Goal: Task Accomplishment & Management: Manage account settings

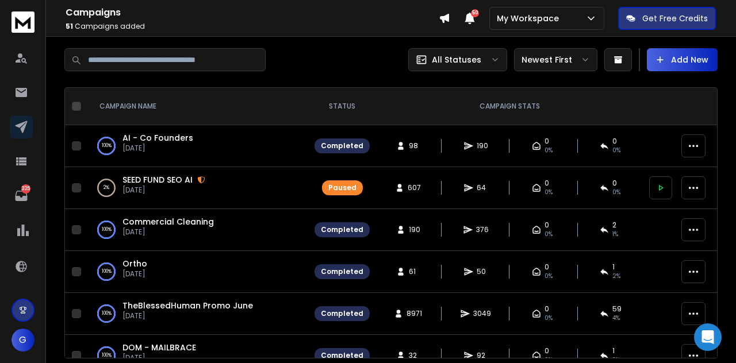
scroll to position [1077, 0]
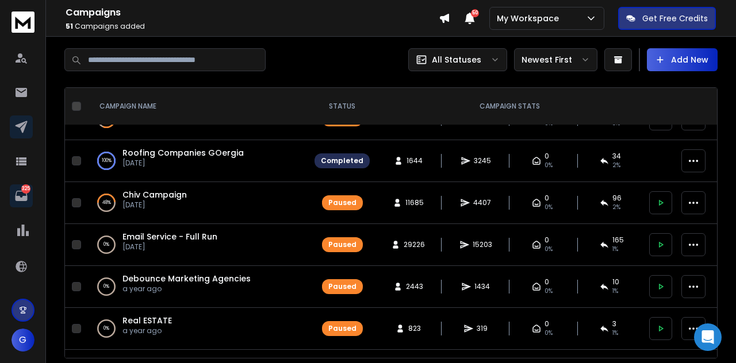
click at [22, 190] on p "325" at bounding box center [25, 189] width 9 height 9
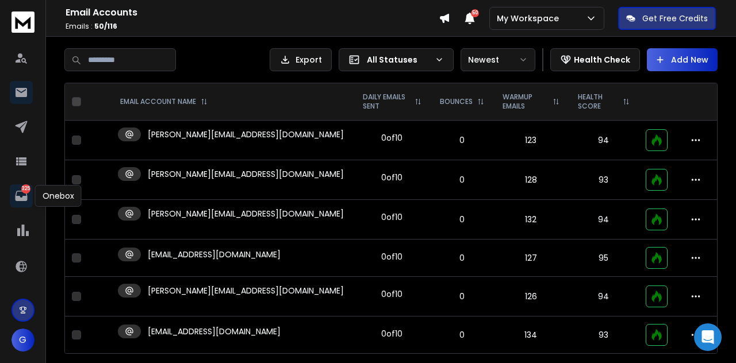
click at [20, 192] on icon at bounding box center [21, 196] width 14 height 14
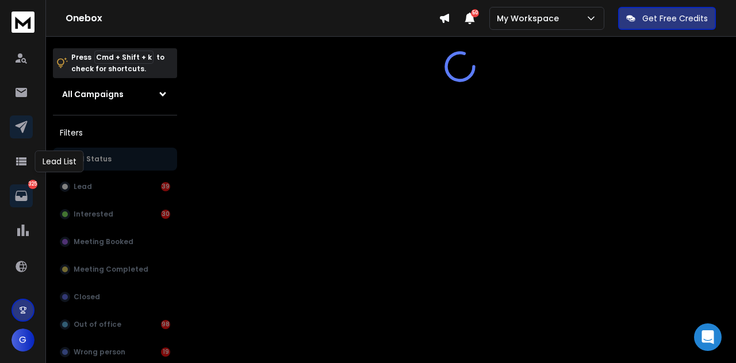
click at [14, 124] on icon at bounding box center [21, 127] width 14 height 14
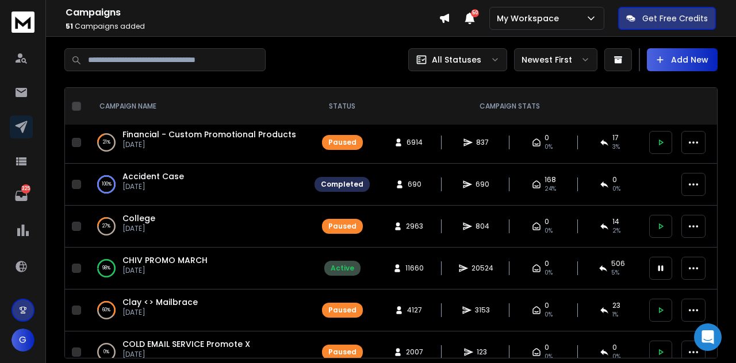
scroll to position [4, 0]
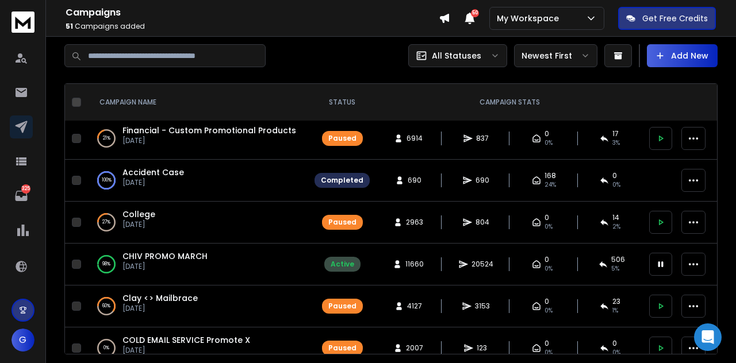
click at [162, 259] on span "CHIV PROMO MARCH" at bounding box center [164, 257] width 85 height 12
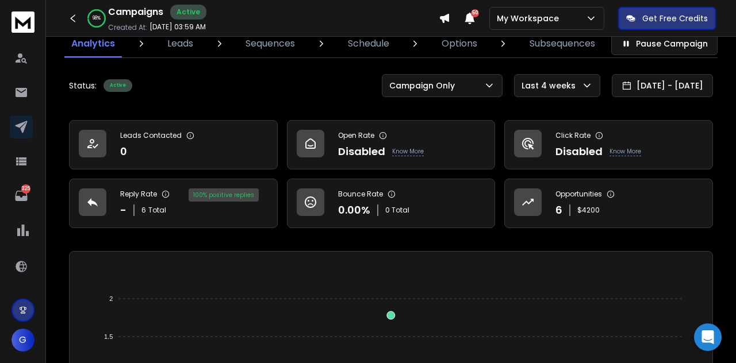
scroll to position [42, 0]
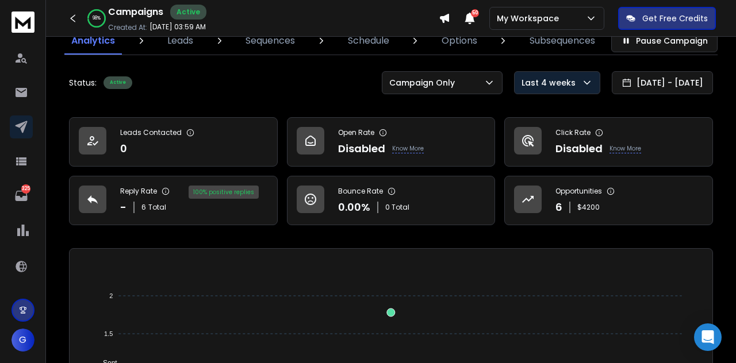
click at [522, 85] on p "Last 4 weeks" at bounding box center [551, 83] width 59 height 12
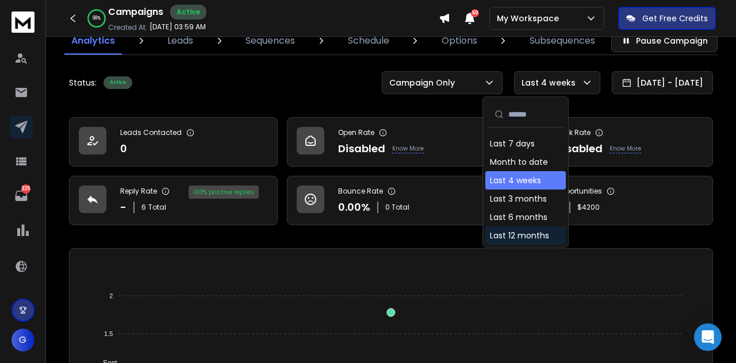
click at [516, 232] on div "Last 12 months" at bounding box center [519, 236] width 59 height 12
